Goal: Task Accomplishment & Management: Manage account settings

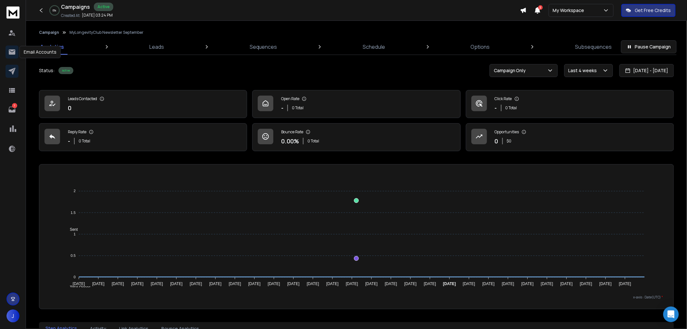
click at [11, 50] on icon at bounding box center [12, 51] width 6 height 5
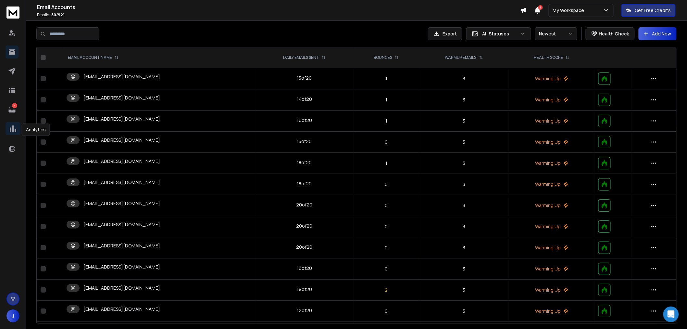
click at [12, 130] on icon at bounding box center [13, 128] width 6 height 6
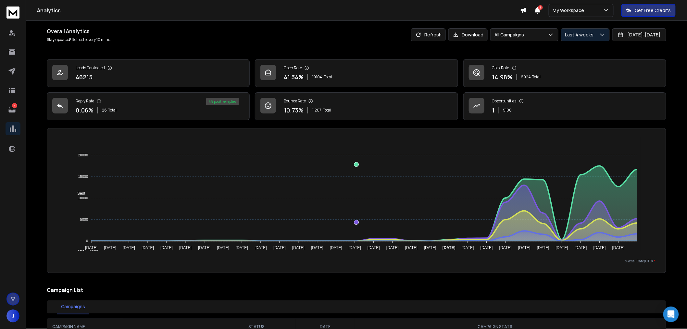
click at [565, 36] on p "Last 4 weeks" at bounding box center [580, 34] width 31 height 6
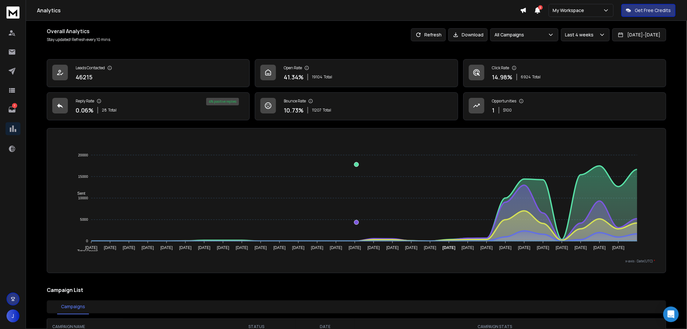
click at [142, 31] on div "Overall Analytics Stay updated! Refresh every 10 mins. Refresh Download All Cam…" at bounding box center [357, 34] width 620 height 15
click at [9, 54] on icon at bounding box center [12, 51] width 6 height 5
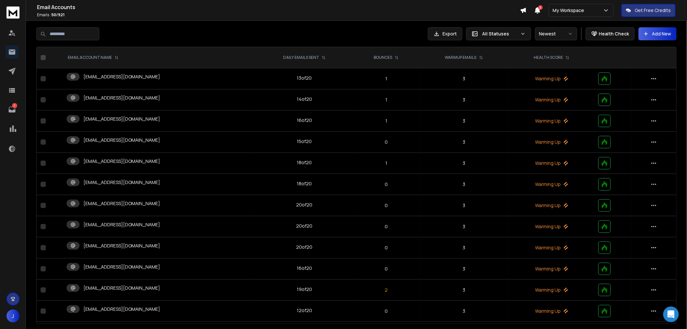
click at [654, 36] on button "Add New" at bounding box center [658, 33] width 38 height 13
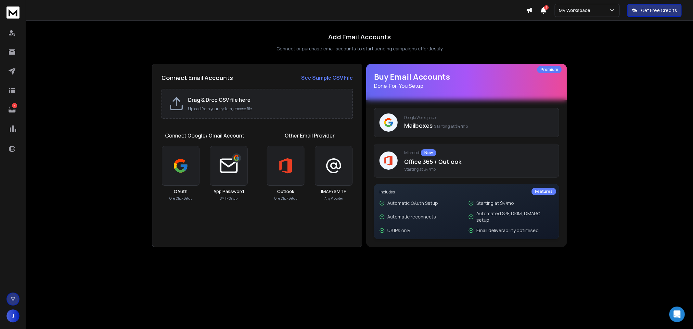
click at [231, 104] on div "Drag & Drop CSV file here Upload from your system, choose file" at bounding box center [266, 104] width 157 height 16
type input "**********"
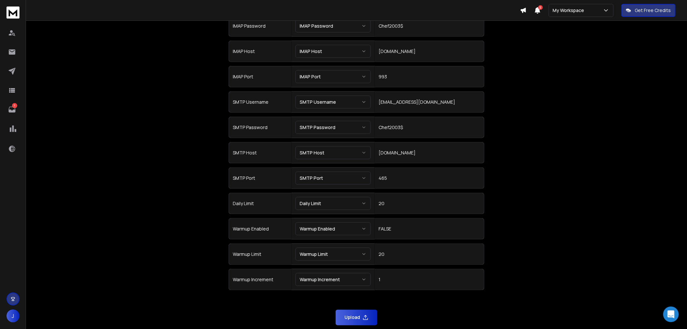
scroll to position [388, 0]
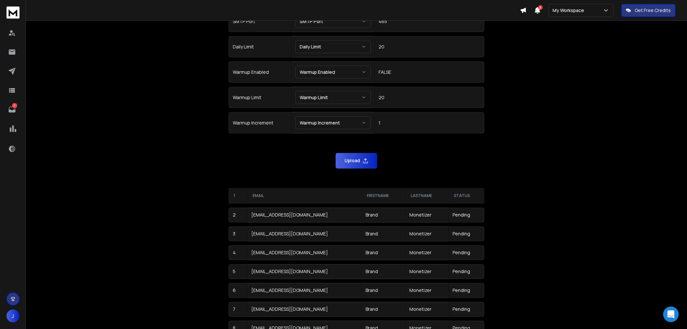
click at [359, 157] on p "Upload" at bounding box center [353, 160] width 16 height 6
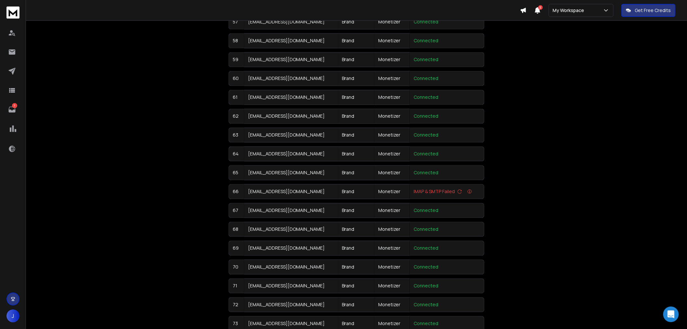
scroll to position [1639, 0]
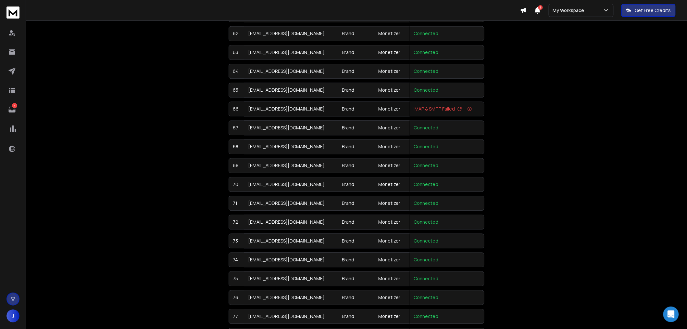
click at [458, 107] on icon at bounding box center [460, 109] width 5 height 5
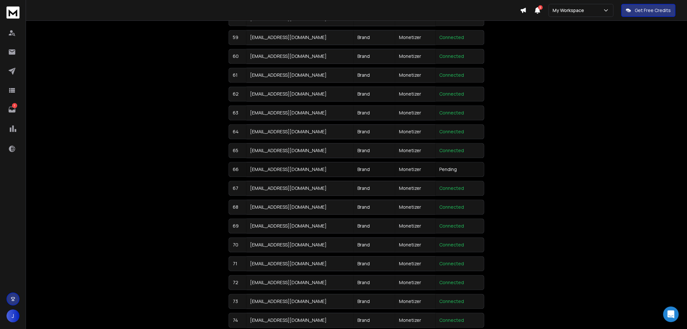
scroll to position [1515, 0]
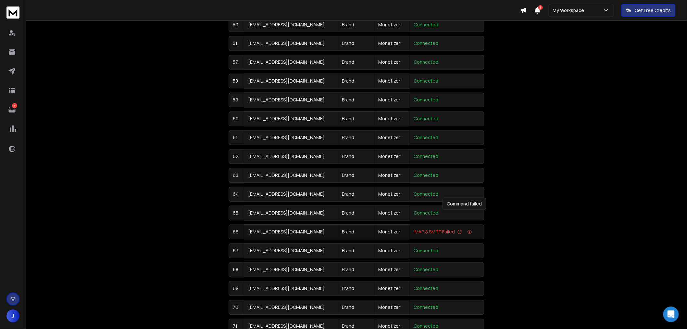
click at [470, 231] on icon at bounding box center [470, 231] width 1 height 1
click at [458, 230] on icon at bounding box center [460, 232] width 5 height 5
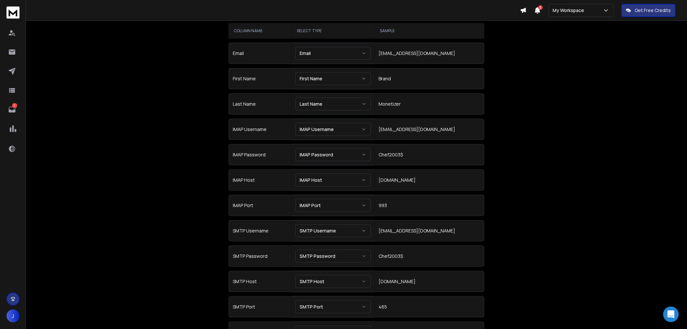
scroll to position [259, 0]
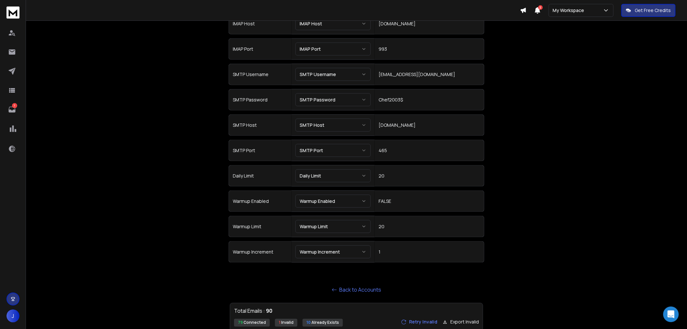
click at [352, 286] on p "Back to Accounts" at bounding box center [361, 290] width 42 height 8
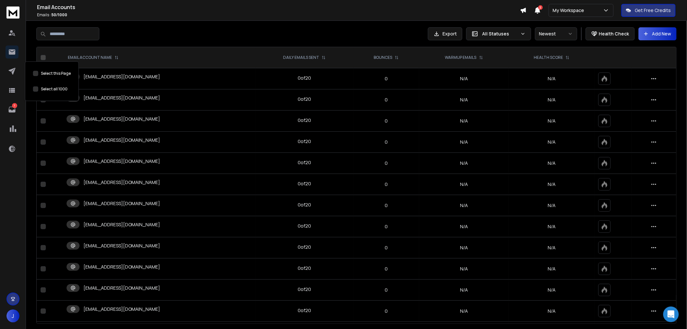
click at [38, 73] on button "Select this Page" at bounding box center [35, 73] width 5 height 5
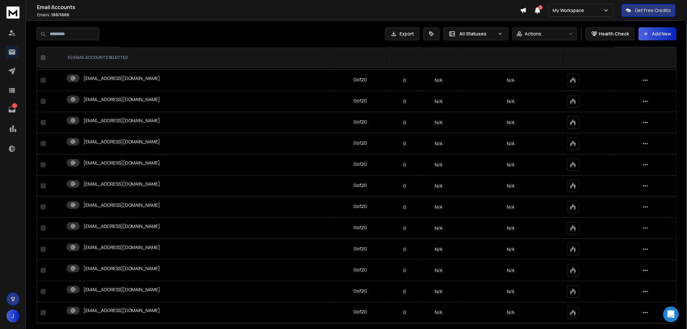
scroll to position [1442, 0]
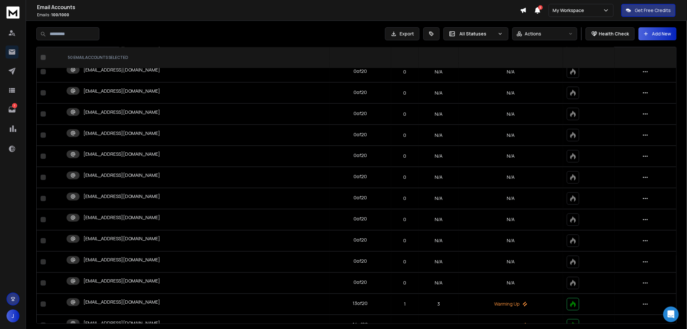
click at [43, 283] on button "button" at bounding box center [43, 282] width 5 height 5
click at [44, 263] on button "button" at bounding box center [43, 261] width 5 height 5
click at [43, 243] on button "button" at bounding box center [43, 240] width 5 height 5
click at [45, 220] on button "button" at bounding box center [43, 219] width 5 height 5
click at [44, 201] on button "button" at bounding box center [43, 198] width 5 height 5
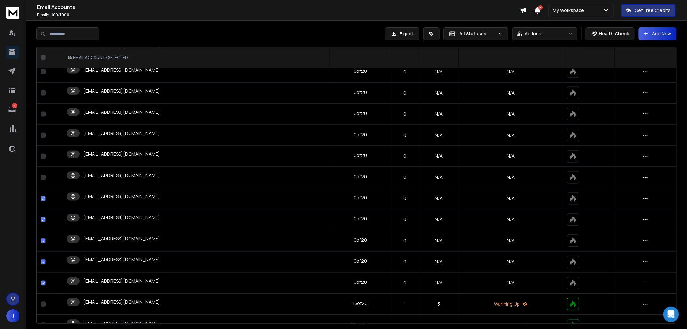
click at [42, 179] on button "button" at bounding box center [43, 177] width 5 height 5
click at [44, 159] on button "button" at bounding box center [43, 156] width 5 height 5
click at [44, 138] on button "button" at bounding box center [43, 134] width 5 height 5
click at [43, 116] on button "button" at bounding box center [43, 113] width 5 height 5
click at [44, 95] on button "button" at bounding box center [43, 92] width 5 height 5
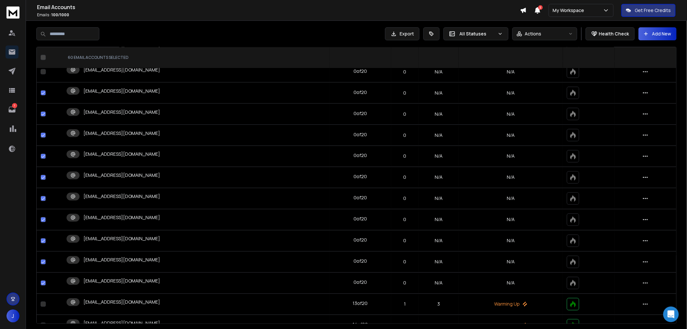
scroll to position [1286, 0]
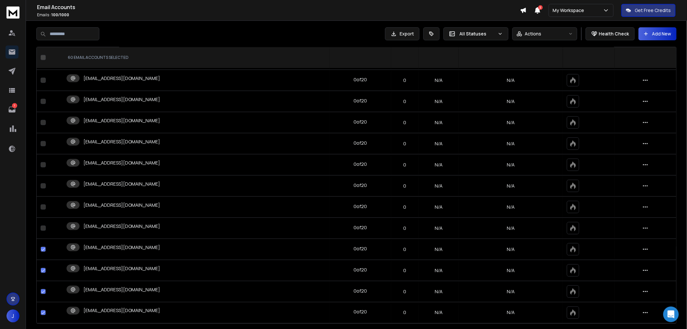
click at [43, 229] on button "button" at bounding box center [43, 227] width 5 height 5
click at [44, 208] on button "button" at bounding box center [43, 206] width 5 height 5
click at [43, 188] on button "button" at bounding box center [43, 185] width 5 height 5
click at [44, 167] on button "button" at bounding box center [43, 164] width 5 height 5
click at [43, 145] on button "button" at bounding box center [43, 143] width 5 height 5
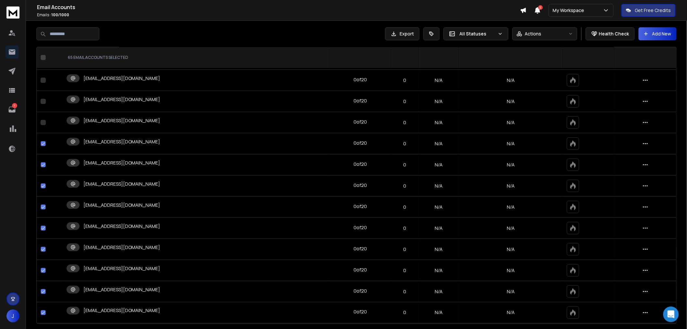
scroll to position [1129, 0]
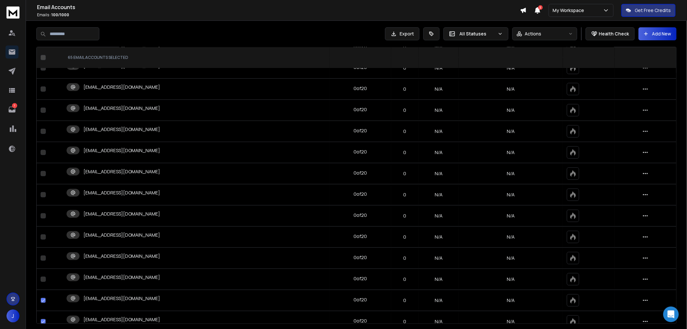
click at [44, 280] on button "button" at bounding box center [43, 278] width 5 height 5
click at [44, 260] on button "button" at bounding box center [43, 257] width 5 height 5
click at [43, 238] on button "button" at bounding box center [43, 236] width 5 height 5
click at [41, 216] on button "button" at bounding box center [43, 215] width 5 height 5
click at [42, 196] on button "button" at bounding box center [43, 194] width 5 height 5
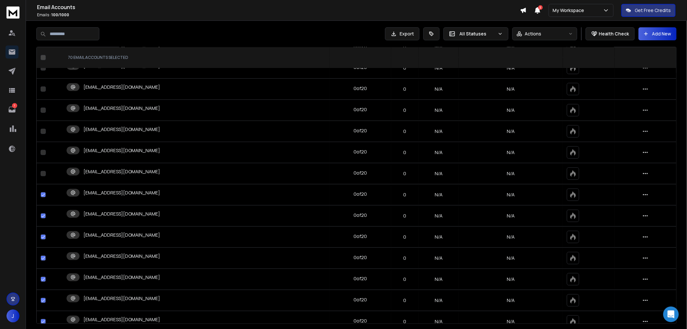
click at [43, 176] on button "button" at bounding box center [43, 173] width 5 height 5
click at [43, 151] on button "button" at bounding box center [43, 152] width 5 height 5
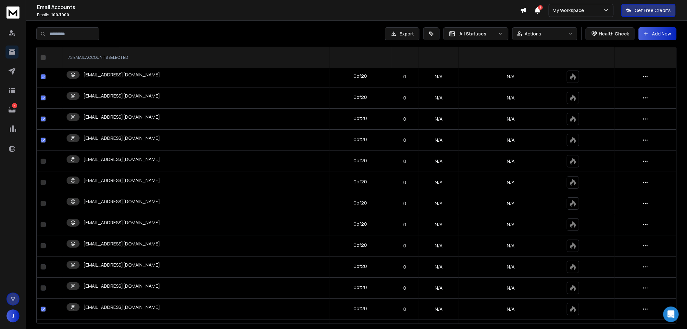
click at [44, 163] on button "button" at bounding box center [43, 160] width 5 height 5
click at [42, 182] on button "button" at bounding box center [43, 182] width 5 height 5
click at [42, 206] on button "button" at bounding box center [43, 203] width 5 height 5
click at [43, 225] on button "button" at bounding box center [43, 224] width 5 height 5
click at [43, 247] on button "button" at bounding box center [43, 245] width 5 height 5
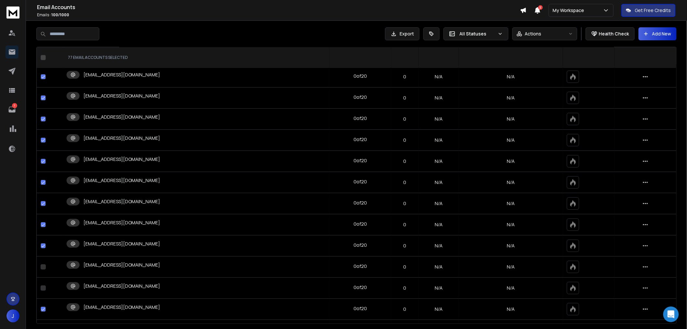
click at [44, 267] on button "button" at bounding box center [43, 266] width 5 height 5
click at [44, 287] on button "button" at bounding box center [43, 287] width 5 height 5
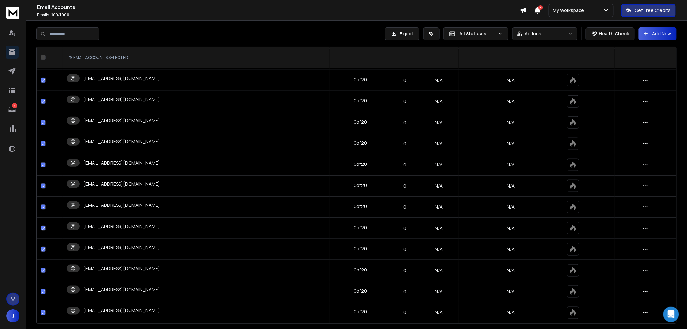
scroll to position [504, 0]
click at [570, 31] on icon "button" at bounding box center [571, 33] width 5 height 5
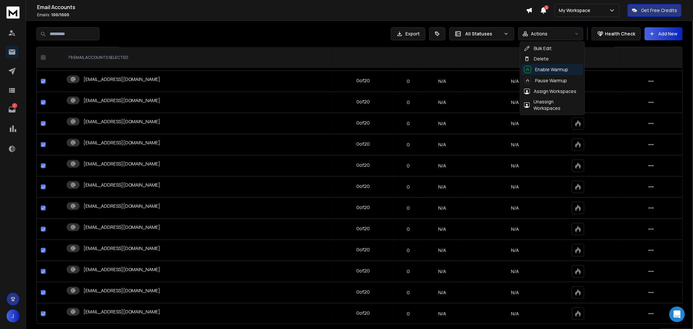
click at [540, 66] on div "Enable Warmup" at bounding box center [546, 69] width 44 height 7
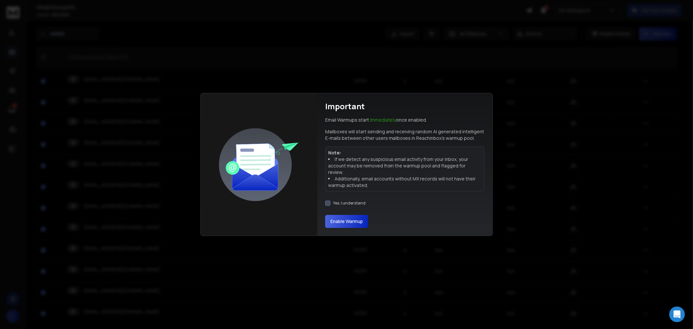
click at [326, 201] on button "Yes, I understand" at bounding box center [327, 202] width 5 height 5
click at [338, 215] on button "Enable Warmup" at bounding box center [346, 221] width 43 height 13
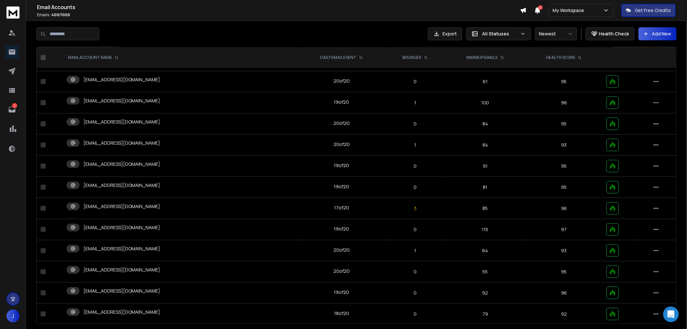
scroll to position [7314, 0]
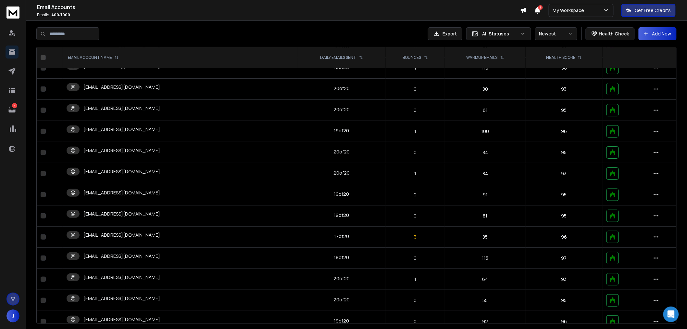
click at [424, 56] on icon at bounding box center [426, 58] width 4 height 4
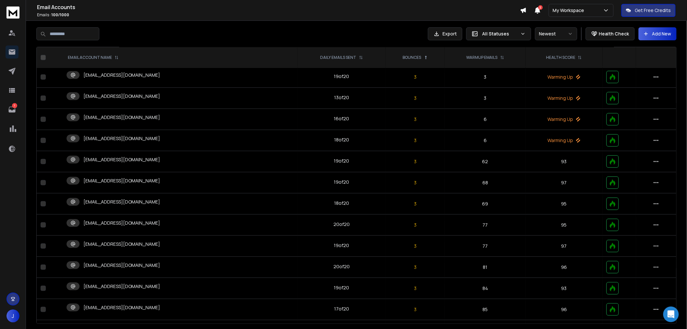
scroll to position [0, 0]
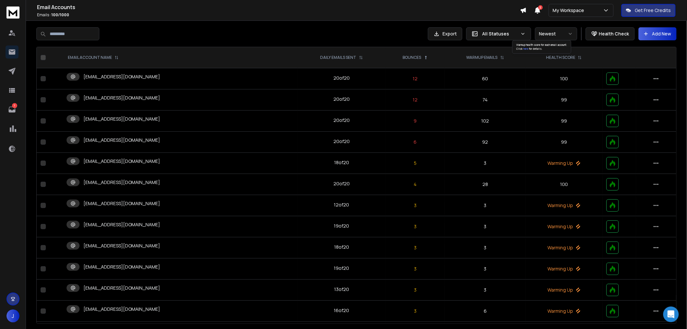
click at [546, 57] on p "HEALTH SCORE" at bounding box center [560, 57] width 29 height 5
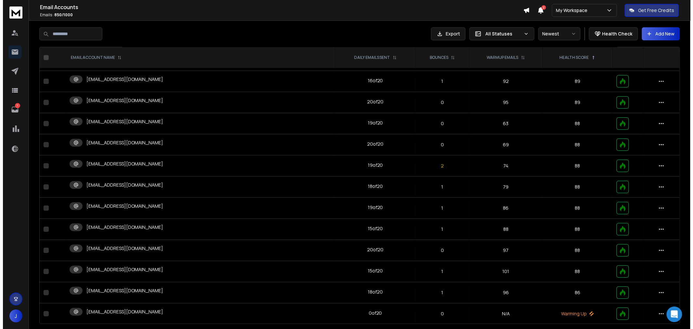
scroll to position [16512, 0]
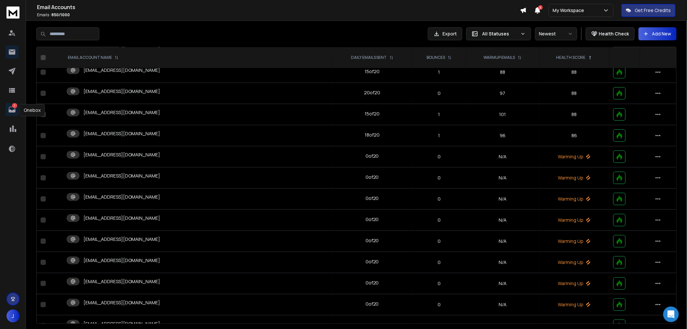
click at [12, 107] on p "7" at bounding box center [14, 105] width 5 height 5
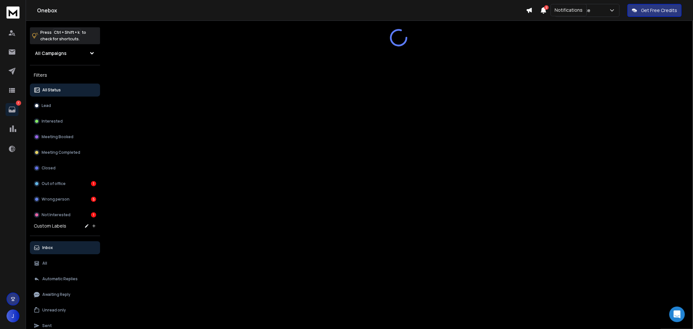
click at [545, 9] on icon at bounding box center [543, 10] width 6 height 6
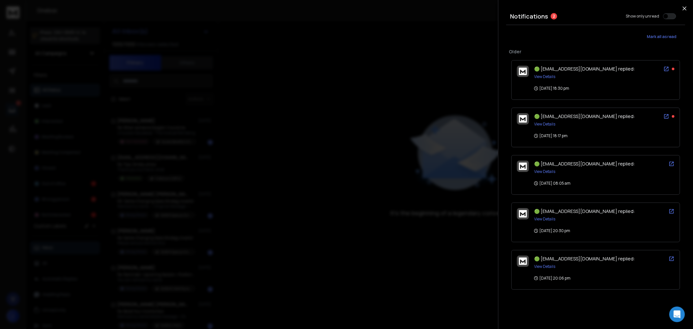
click at [684, 8] on icon "button" at bounding box center [684, 8] width 3 height 3
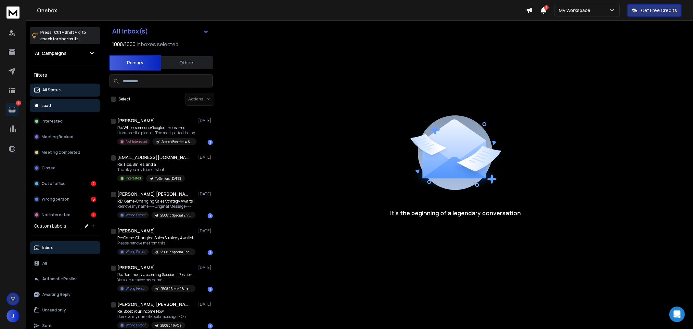
click at [45, 107] on p "Lead" at bounding box center [46, 105] width 9 height 5
